Goal: Task Accomplishment & Management: Manage account settings

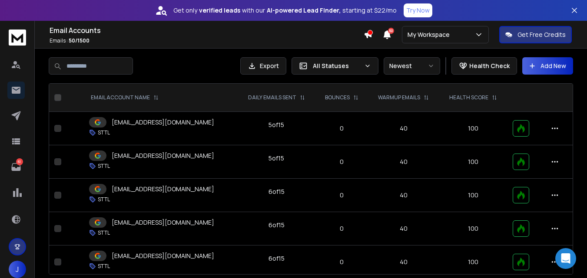
click at [554, 72] on button "Add New" at bounding box center [547, 65] width 51 height 17
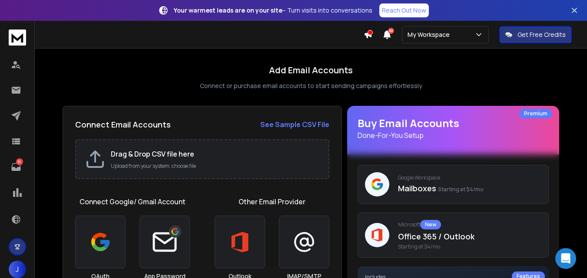
click at [94, 237] on icon at bounding box center [100, 236] width 14 height 7
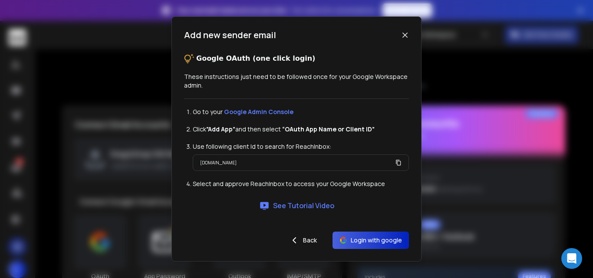
click at [366, 235] on button "Login with google" at bounding box center [371, 240] width 76 height 17
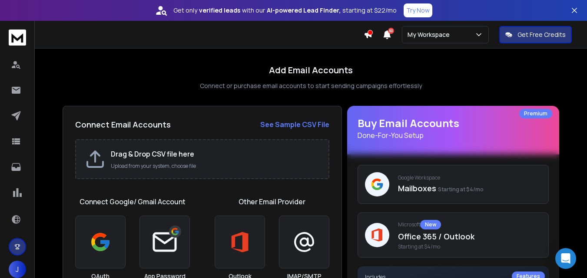
click at [118, 236] on div at bounding box center [100, 242] width 50 height 53
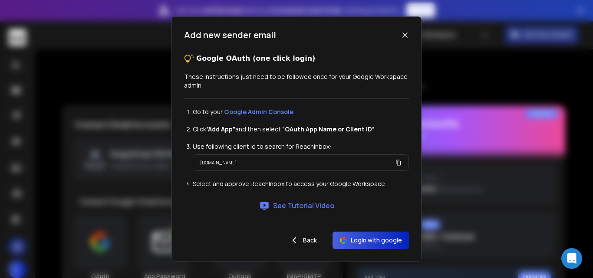
click at [357, 237] on button "Login with google" at bounding box center [371, 240] width 76 height 17
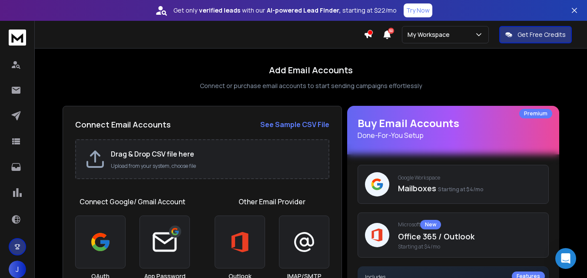
click at [99, 230] on icon at bounding box center [100, 242] width 22 height 26
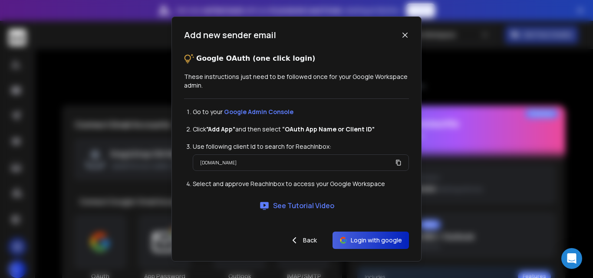
click at [372, 245] on button "Login with google" at bounding box center [371, 240] width 76 height 17
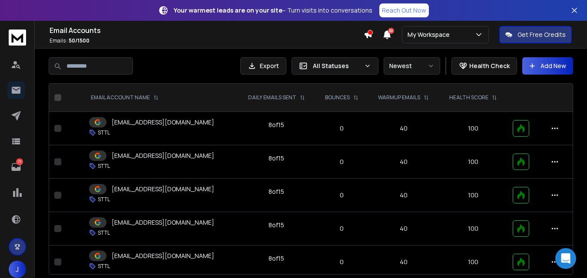
click at [553, 64] on button "Add New" at bounding box center [547, 65] width 51 height 17
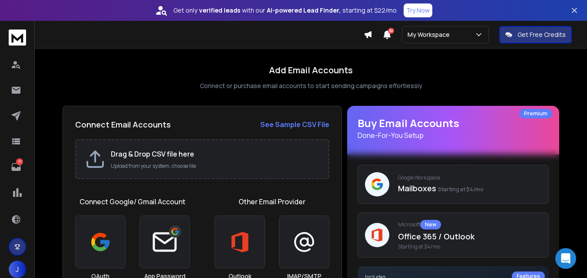
click at [111, 236] on icon at bounding box center [100, 242] width 22 height 26
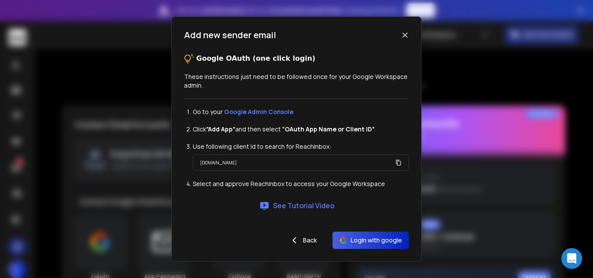
click at [363, 232] on button "Login with google" at bounding box center [371, 240] width 76 height 17
